Goal: Navigation & Orientation: Find specific page/section

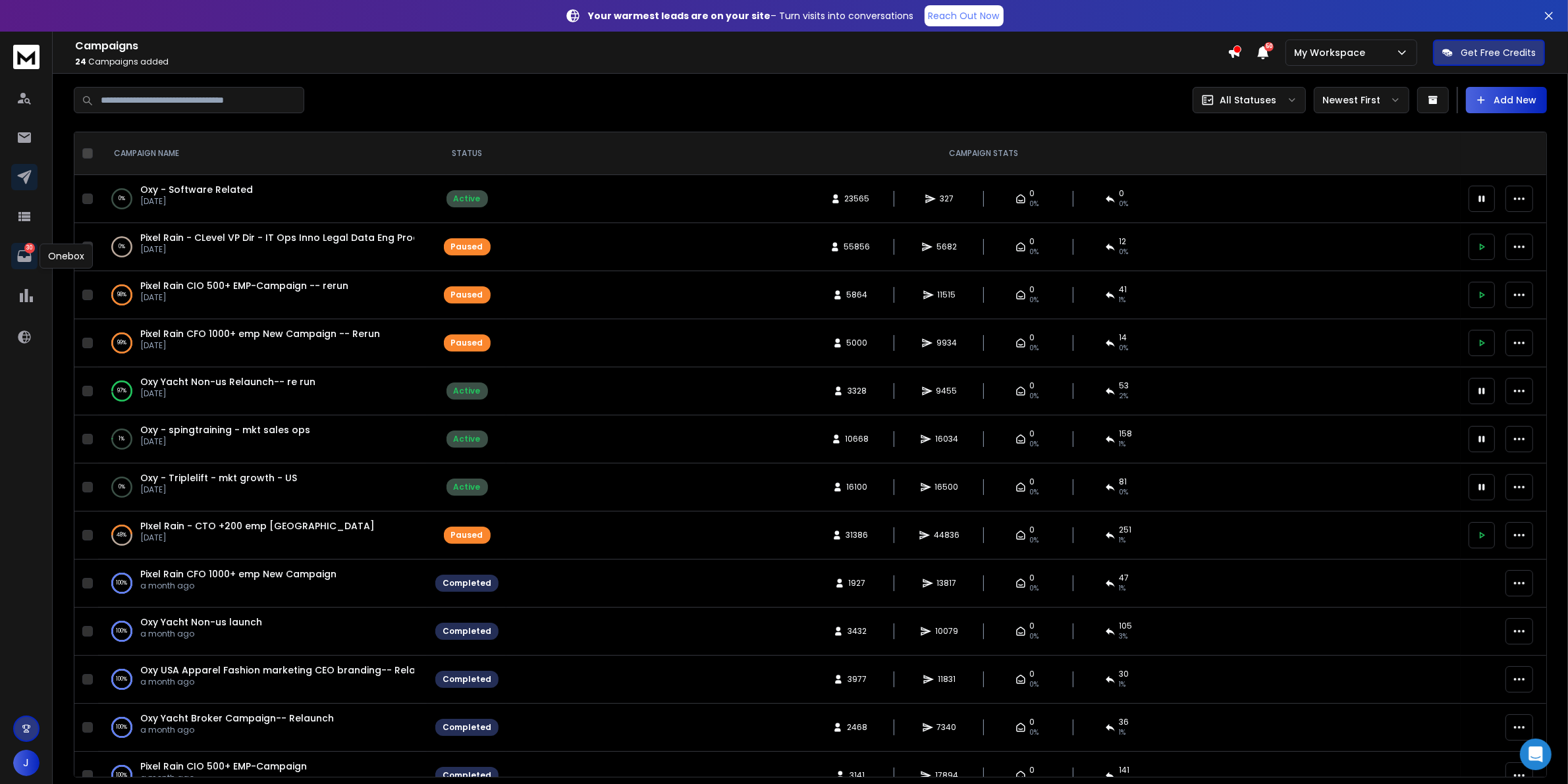
click at [30, 253] on p "30" at bounding box center [30, 248] width 10 height 10
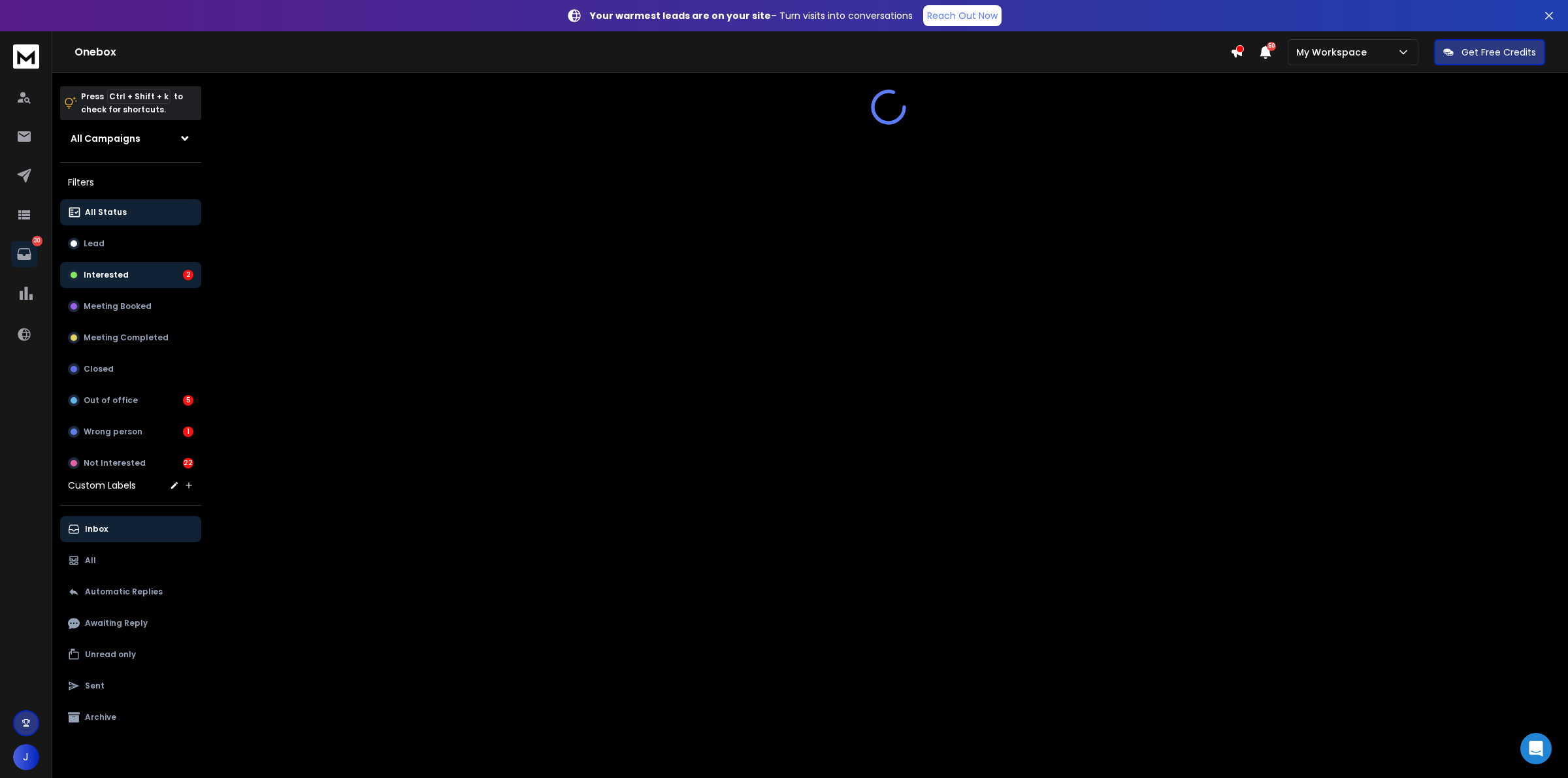
click at [102, 280] on p "Interested" at bounding box center [106, 274] width 45 height 10
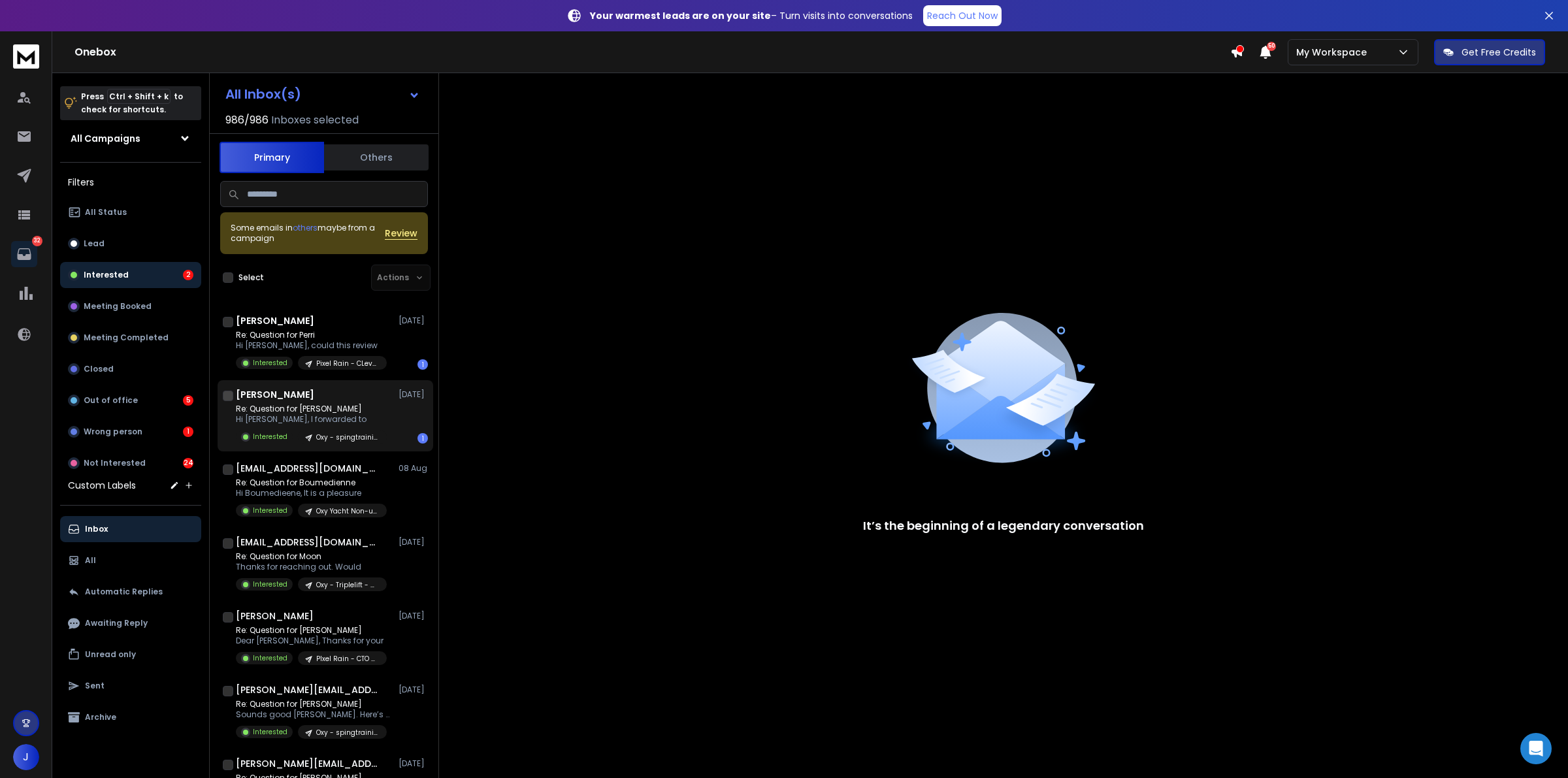
click at [377, 418] on p "Hi [PERSON_NAME], I forwarded to" at bounding box center [311, 419] width 151 height 10
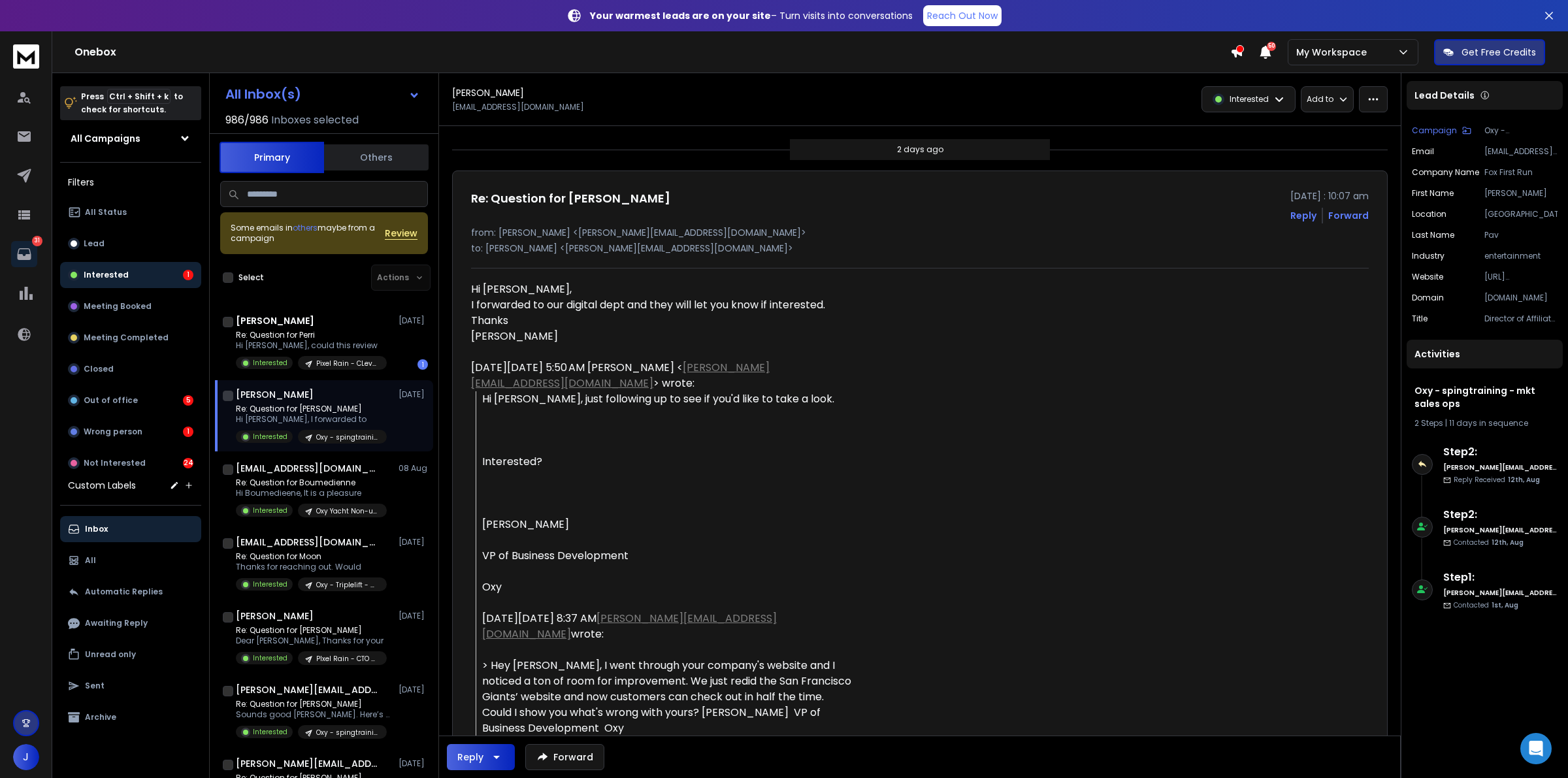
click at [698, 305] on div "I forwarded to our digital dept and they will let you know if interested." at bounding box center [662, 304] width 382 height 16
click at [381, 348] on p "Hi [PERSON_NAME], could this review" at bounding box center [311, 345] width 151 height 10
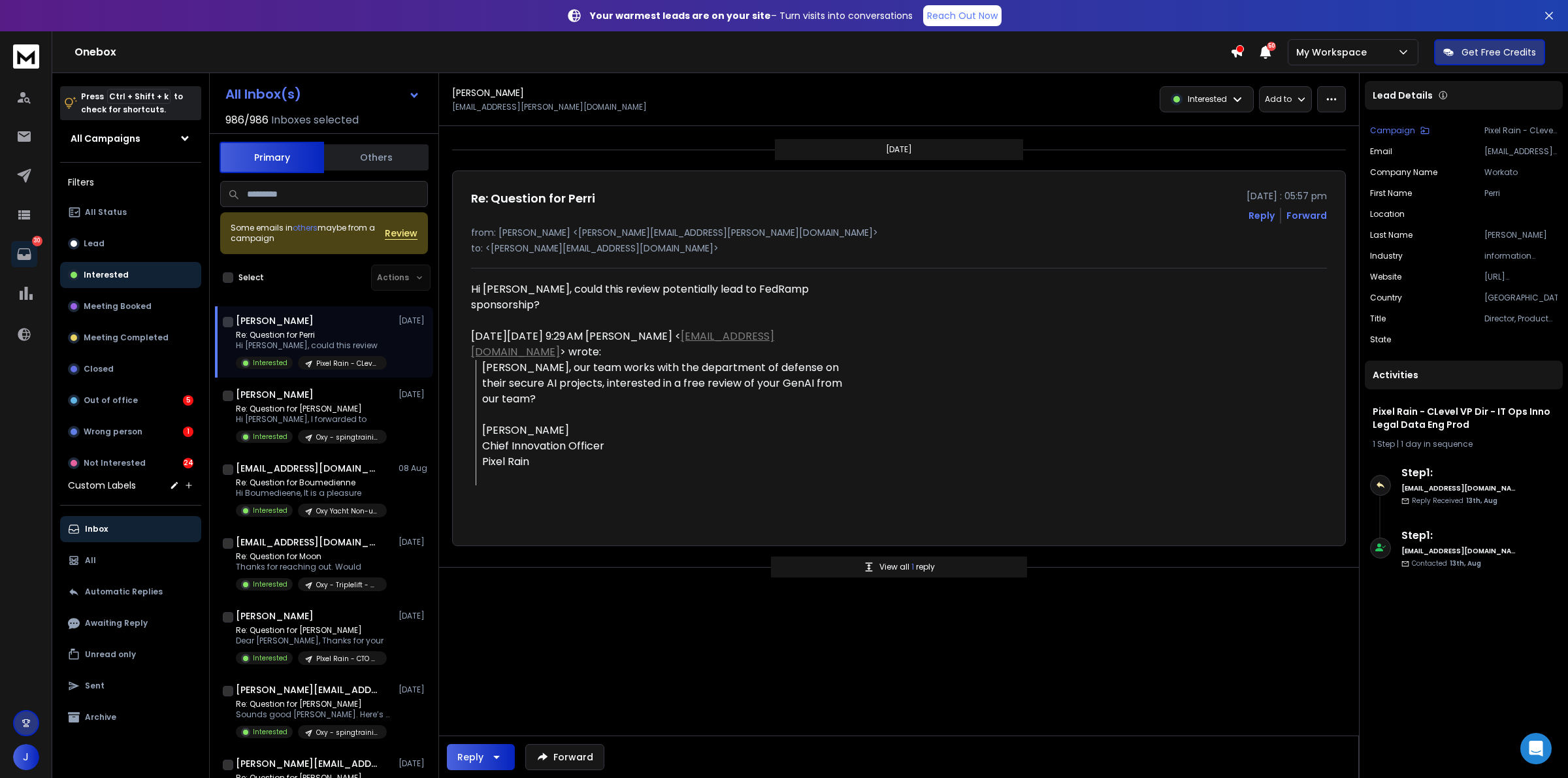
click at [1317, 96] on div "Interested Add to" at bounding box center [1124, 99] width 443 height 26
click at [1320, 96] on button "button" at bounding box center [1331, 99] width 28 height 26
click at [1312, 129] on div "Mark as unread" at bounding box center [1295, 129] width 87 height 13
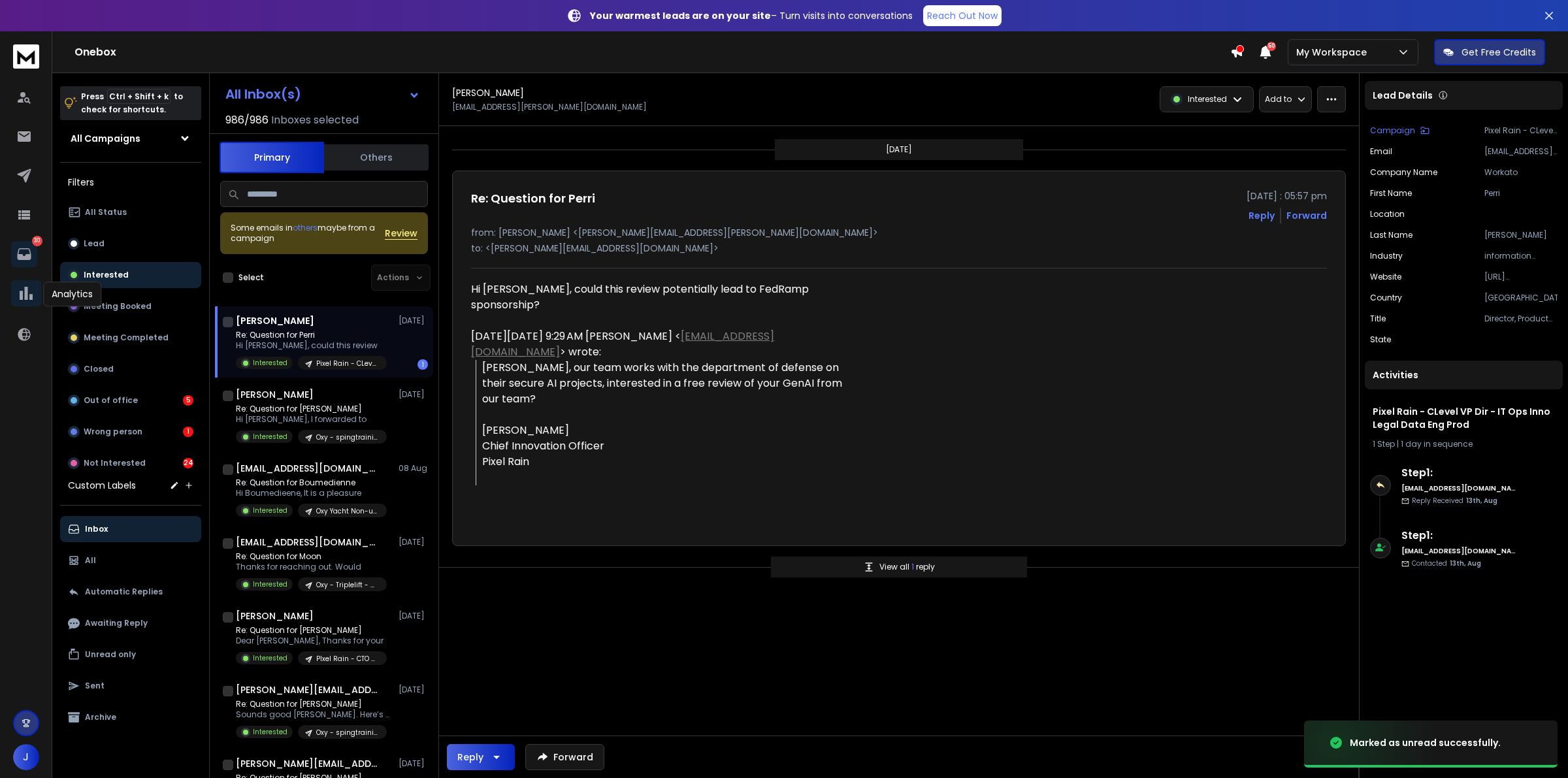
click at [15, 280] on link at bounding box center [26, 293] width 30 height 30
